Goal: Task Accomplishment & Management: Manage account settings

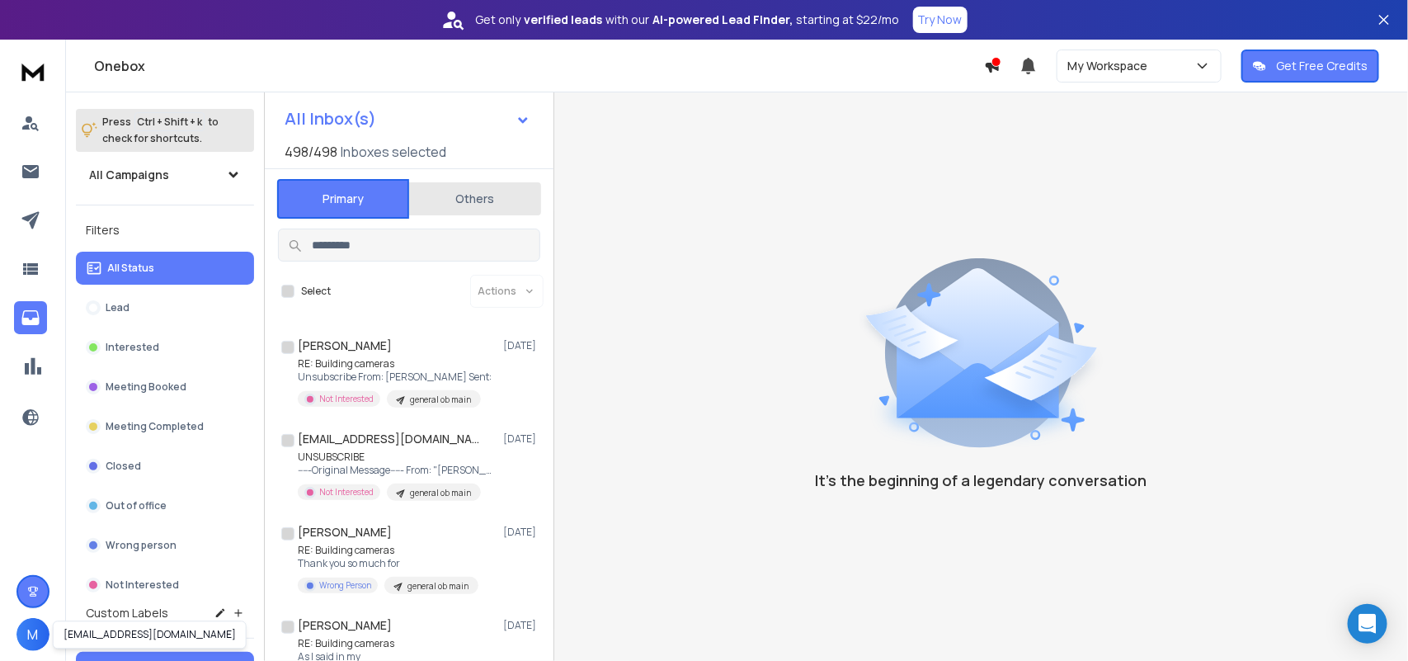
click at [30, 630] on span "M" at bounding box center [33, 634] width 33 height 33
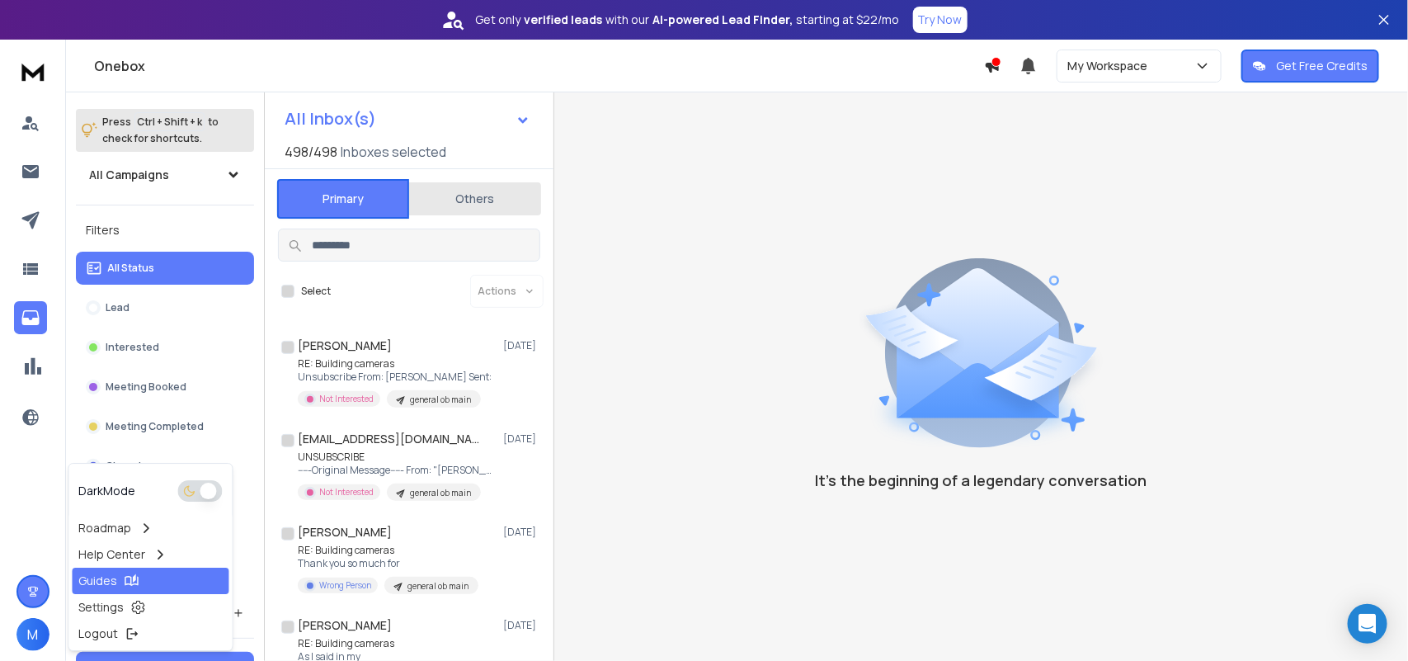
click at [96, 592] on link "Guides" at bounding box center [151, 581] width 157 height 26
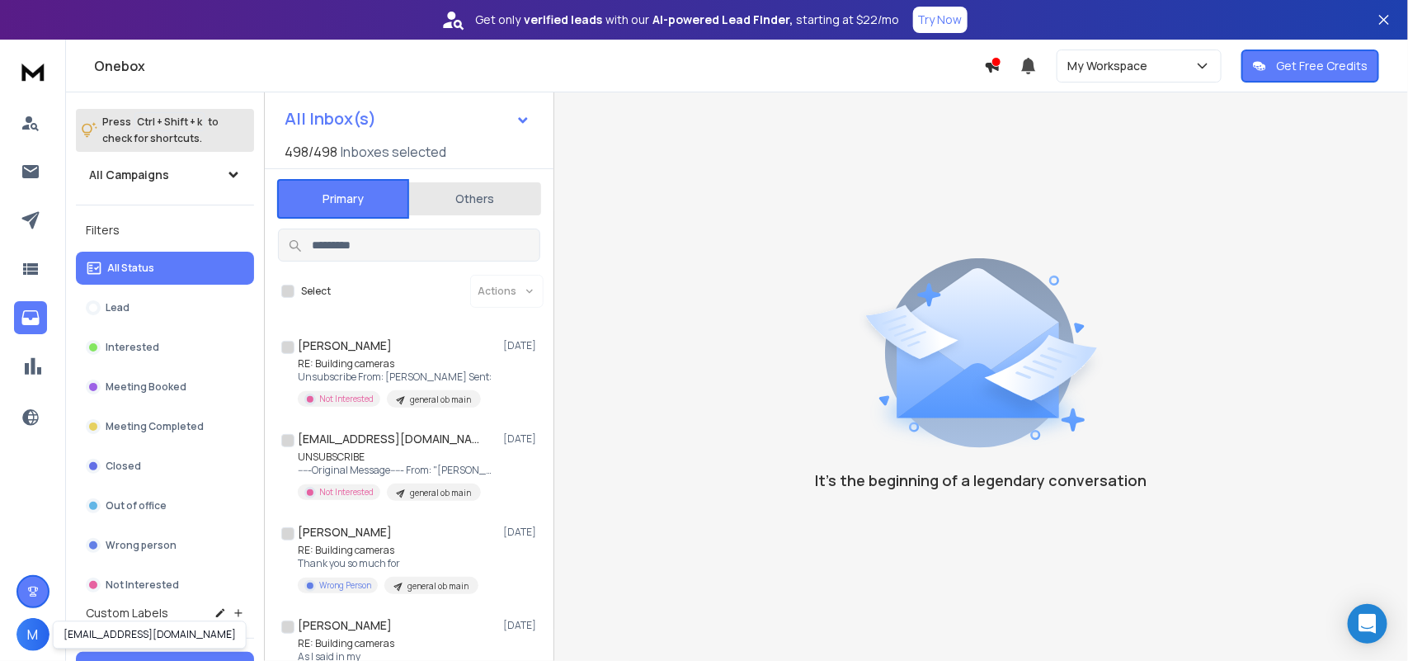
click at [37, 638] on span "M" at bounding box center [33, 634] width 33 height 33
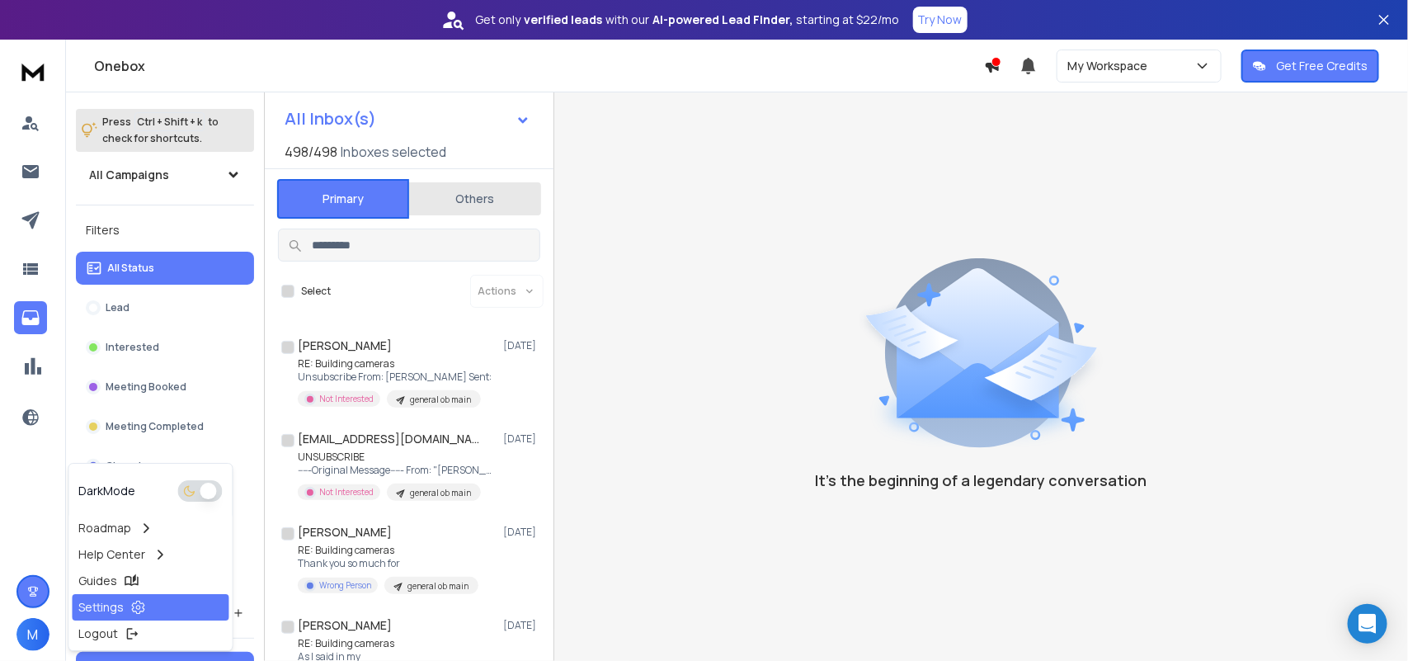
click at [110, 603] on p "Settings" at bounding box center [101, 607] width 45 height 17
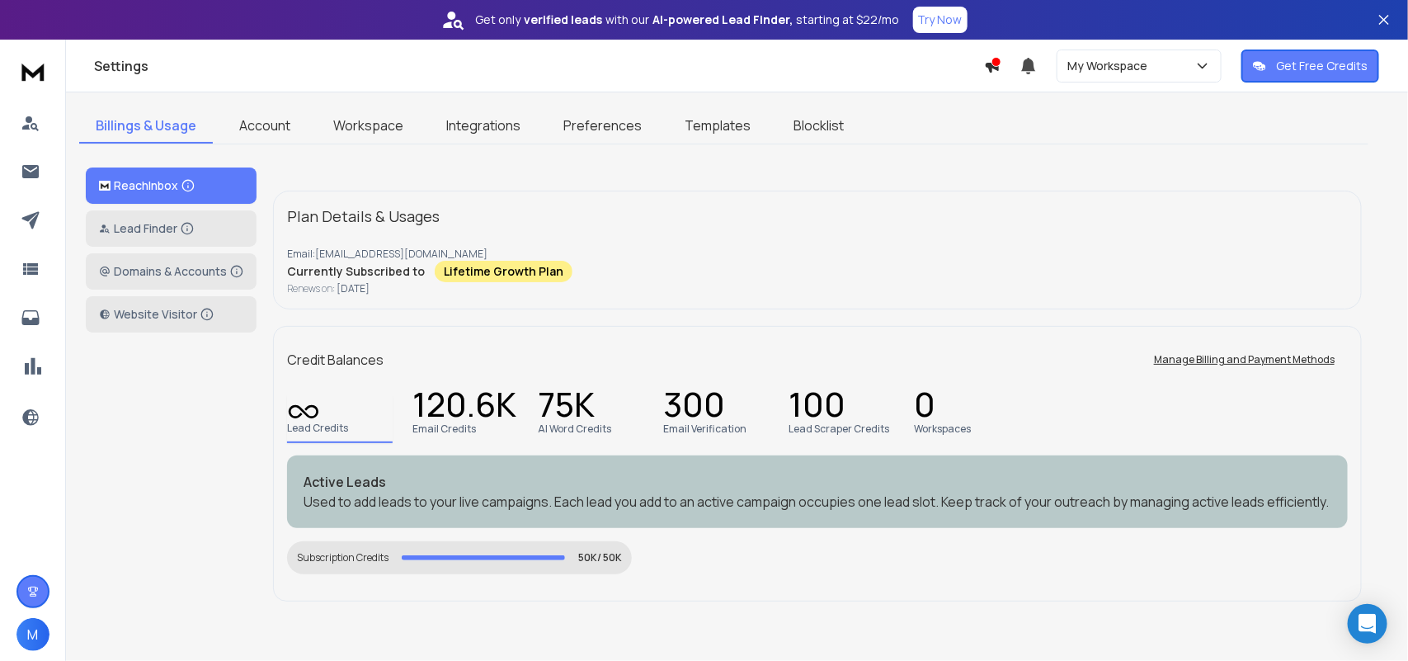
click at [823, 125] on link "Blocklist" at bounding box center [818, 126] width 83 height 35
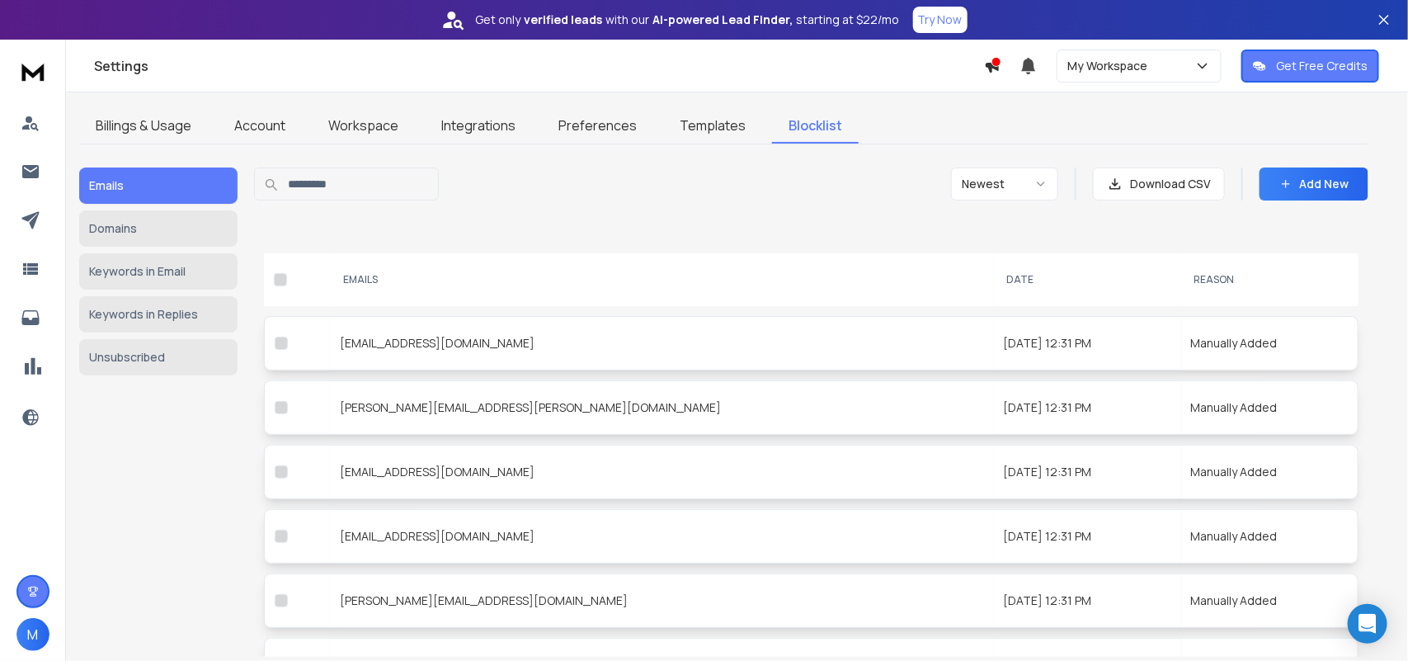
click at [1305, 176] on p "Add New" at bounding box center [1325, 184] width 50 height 17
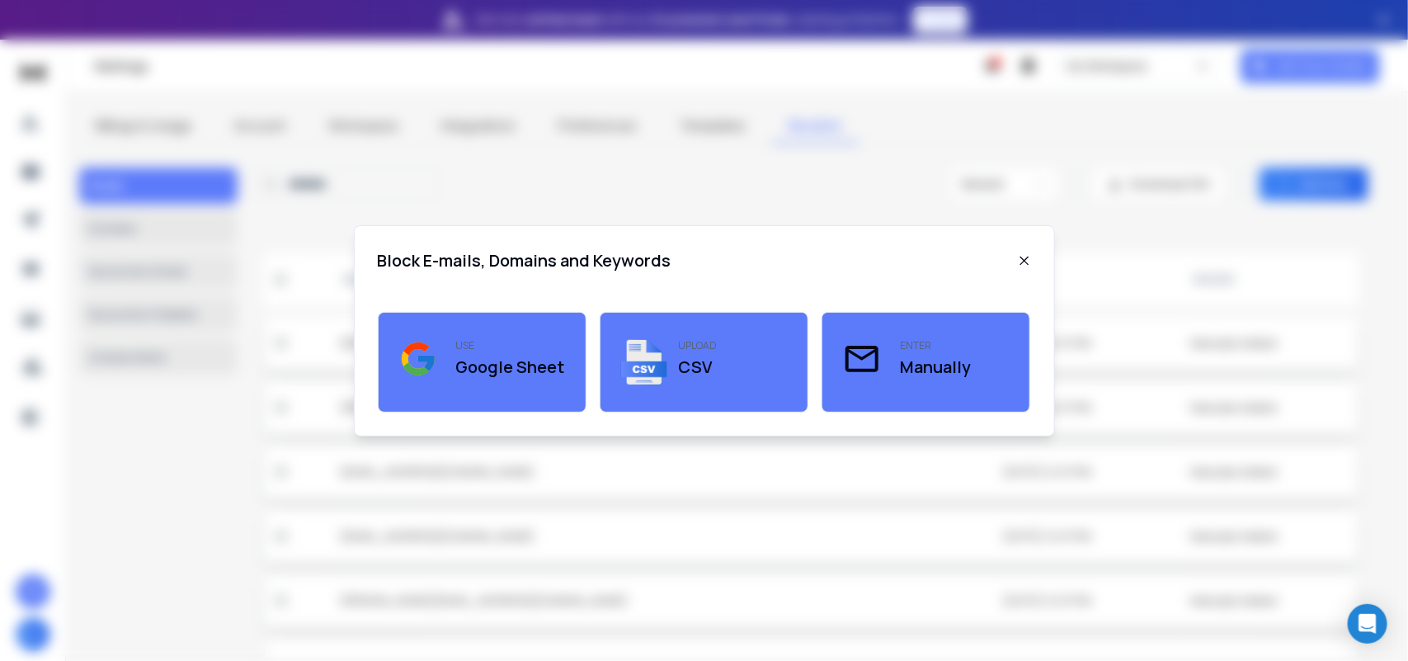
click at [728, 361] on div "upload CSV" at bounding box center [704, 362] width 209 height 101
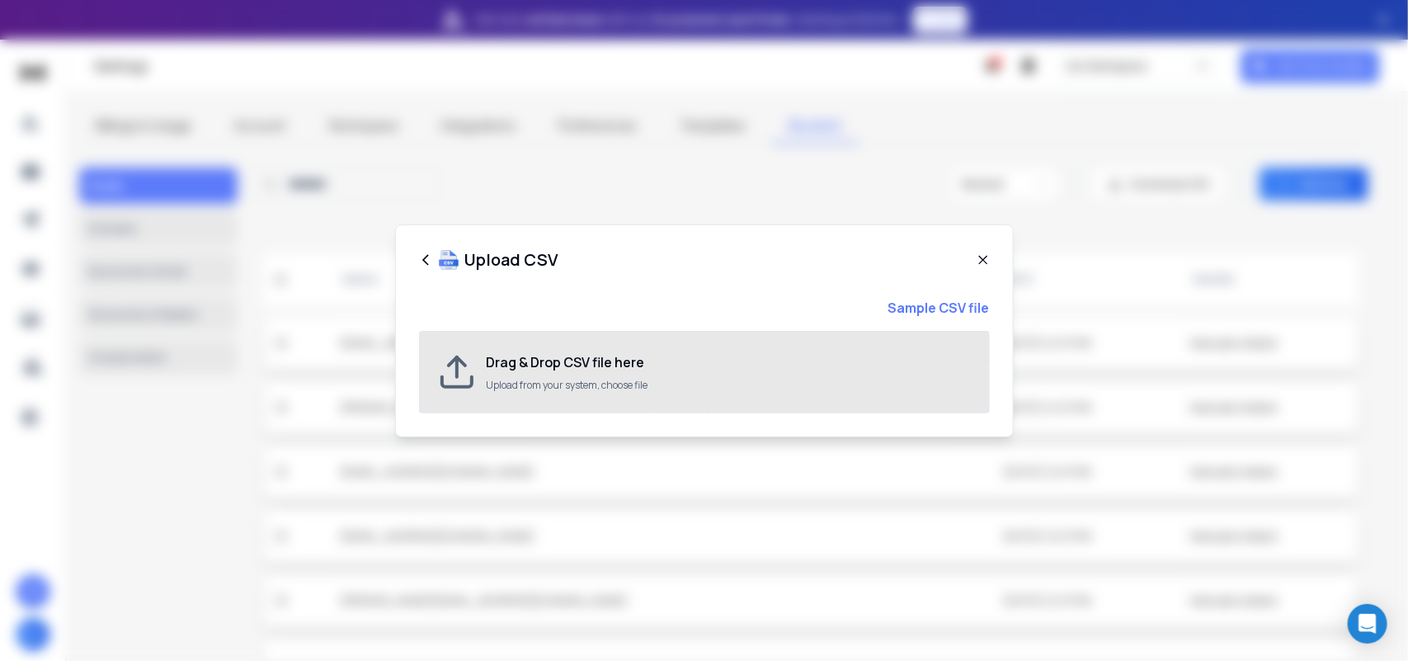
click at [712, 376] on div "Drag & Drop CSV file here Upload from your system, choose file" at bounding box center [729, 372] width 485 height 40
type input "**********"
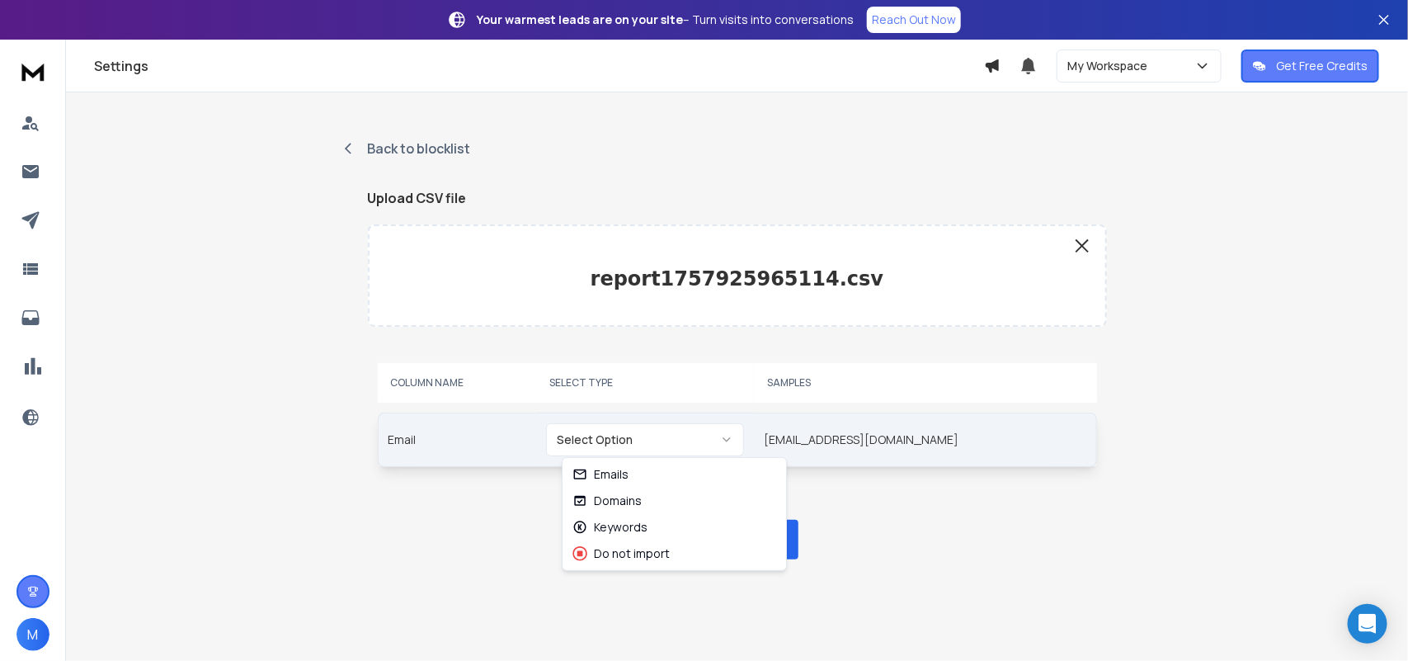
click at [645, 430] on button "Select Option" at bounding box center [645, 439] width 198 height 33
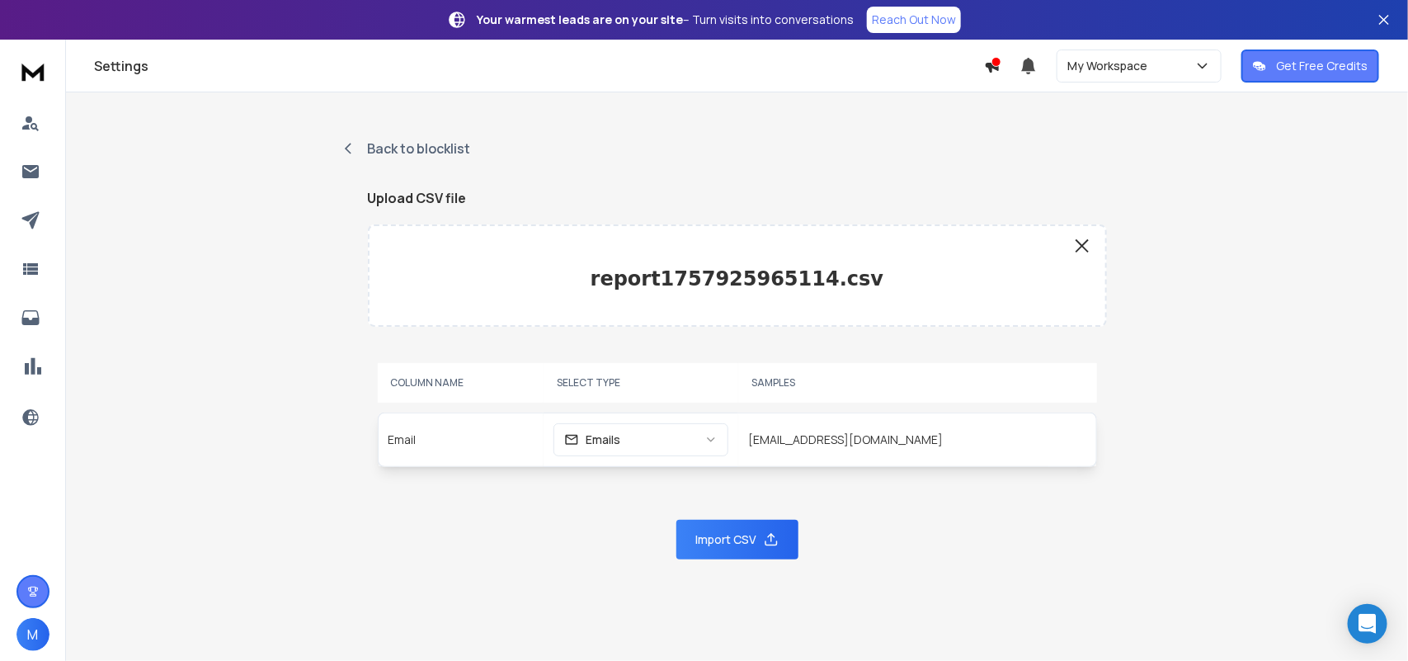
click at [711, 537] on button "Import CSV" at bounding box center [738, 540] width 122 height 40
